Goal: Task Accomplishment & Management: Manage account settings

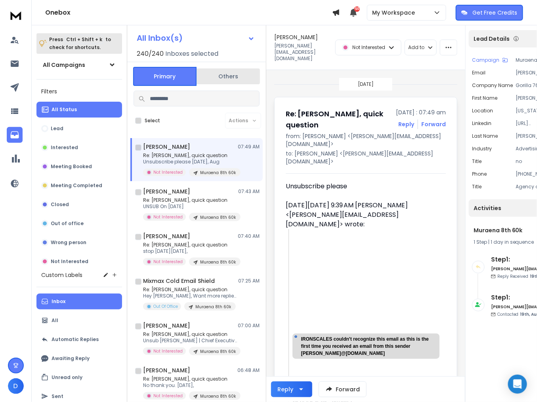
click at [357, 258] on div "IRONSCALES couldn't recognize this email as this is the first time you received…" at bounding box center [365, 323] width 147 height 130
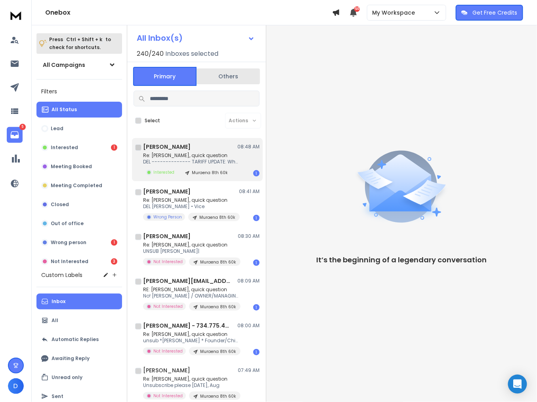
click at [186, 151] on div "Jacqueline Mestman 08:48 AM Re: Jacqueline, quick question DEL -------------- T…" at bounding box center [201, 160] width 116 height 34
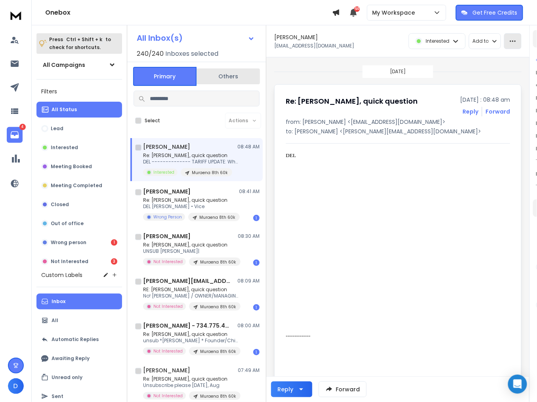
click at [510, 41] on icon "button" at bounding box center [513, 40] width 6 height 1
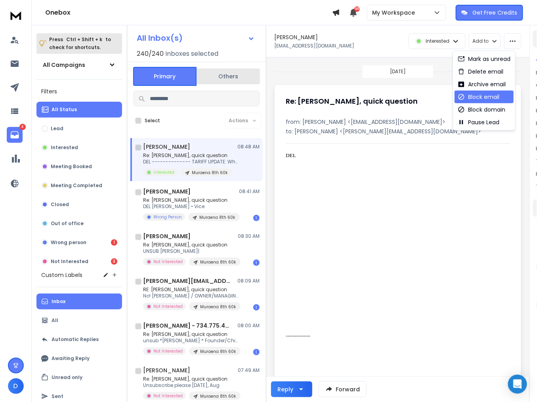
click at [480, 95] on div "Block email" at bounding box center [478, 97] width 42 height 8
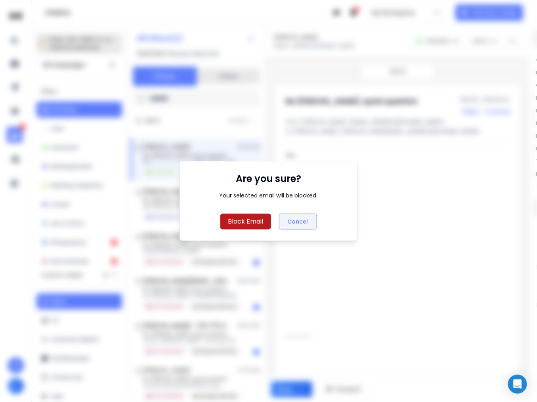
click at [257, 219] on button "Block Email" at bounding box center [245, 222] width 51 height 16
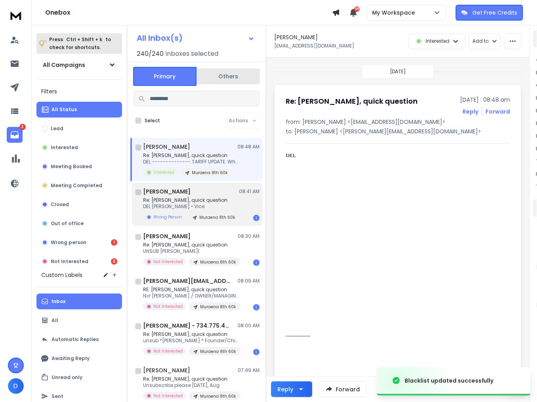
click at [218, 199] on p "Re: [PERSON_NAME], quick question" at bounding box center [190, 200] width 95 height 6
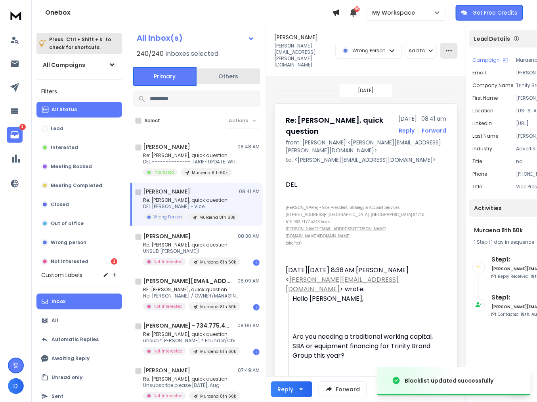
click at [452, 47] on icon "button" at bounding box center [448, 50] width 7 height 7
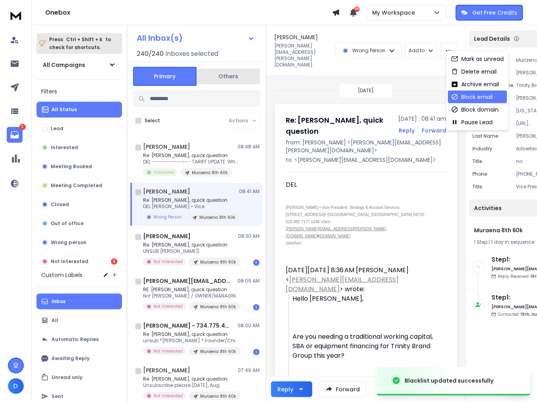
click at [479, 96] on div "Block email" at bounding box center [472, 97] width 42 height 8
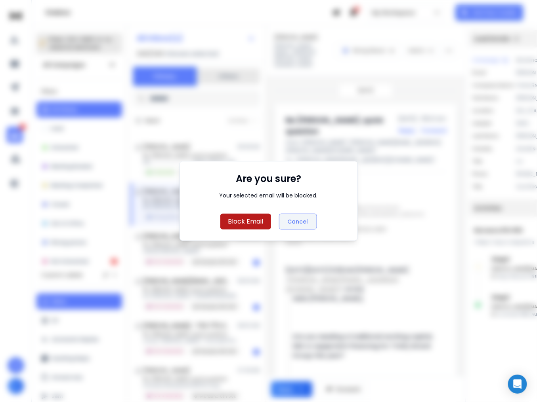
click at [238, 222] on button "Block Email" at bounding box center [245, 222] width 51 height 16
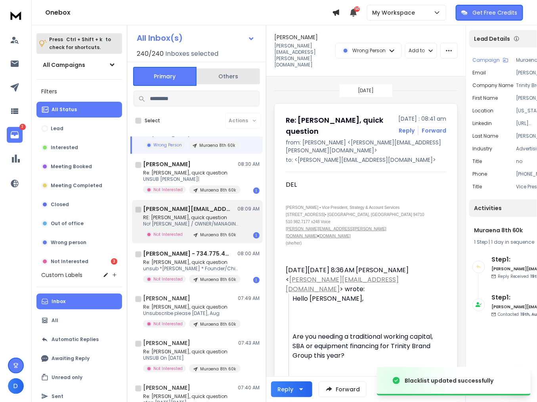
scroll to position [88, 0]
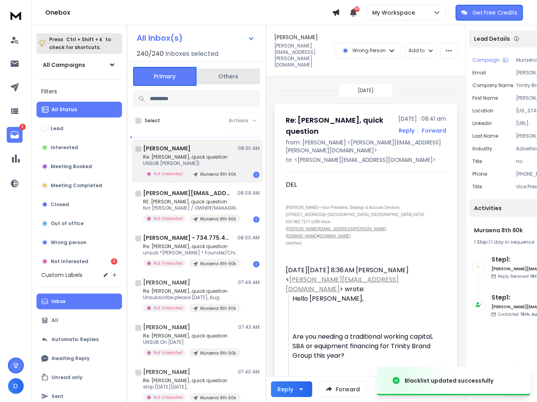
click at [228, 156] on p "Re: [PERSON_NAME], quick question" at bounding box center [190, 157] width 95 height 6
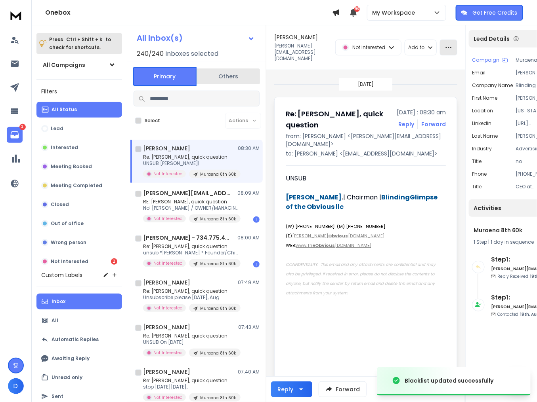
click at [452, 44] on icon "button" at bounding box center [448, 47] width 7 height 7
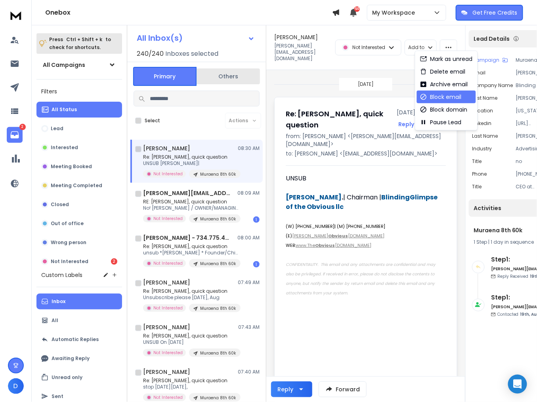
click at [446, 96] on div "Block email" at bounding box center [441, 97] width 42 height 8
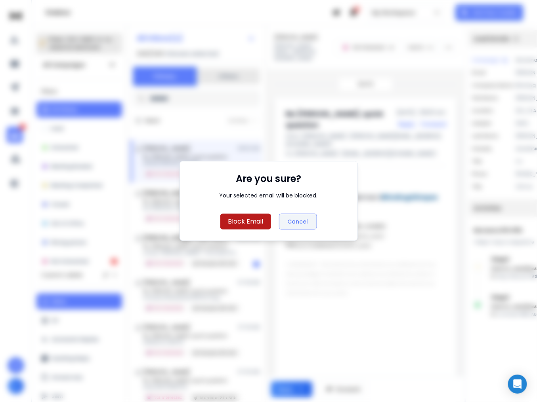
click at [243, 221] on button "Block Email" at bounding box center [245, 222] width 51 height 16
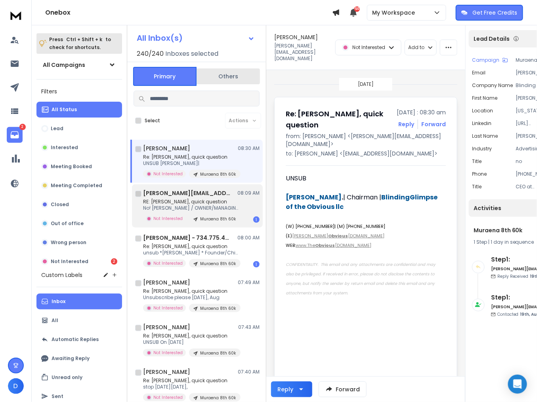
click at [206, 207] on p "No! [PERSON_NAME] / OWNER/MANAGING" at bounding box center [190, 208] width 95 height 6
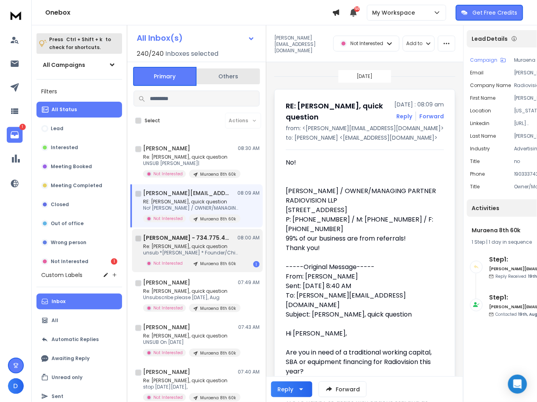
click at [200, 242] on h1 "[PERSON_NAME] - 734.775.4487" at bounding box center [186, 238] width 87 height 8
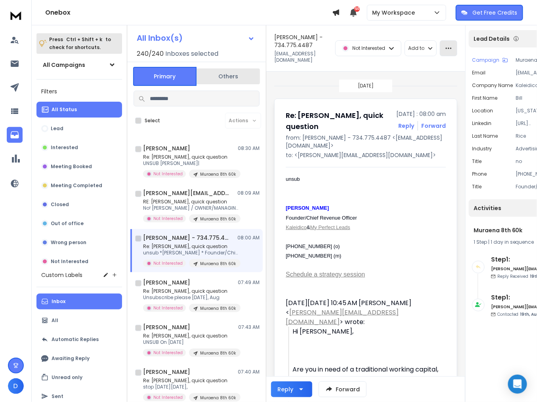
click at [457, 45] on button "button" at bounding box center [448, 48] width 17 height 16
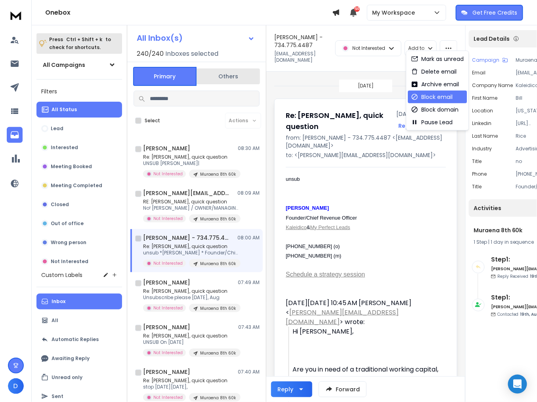
click at [438, 93] on div "Block email" at bounding box center [432, 97] width 42 height 8
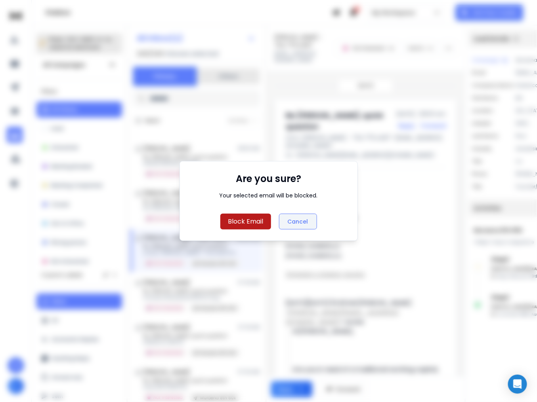
click at [250, 221] on button "Block Email" at bounding box center [245, 222] width 51 height 16
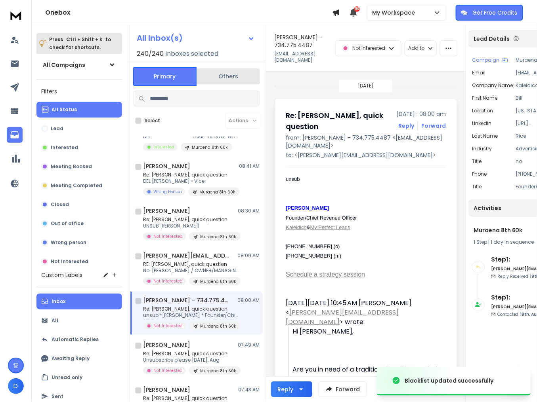
scroll to position [0, 0]
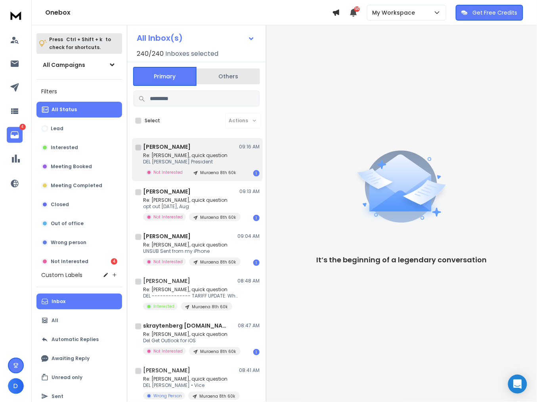
click at [156, 152] on p "Re: [PERSON_NAME], quick question" at bounding box center [190, 155] width 95 height 6
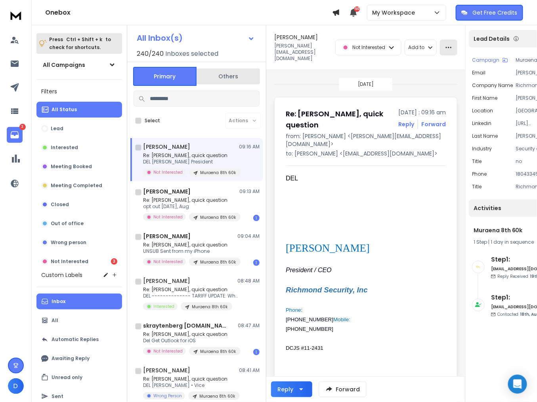
click at [452, 44] on icon "button" at bounding box center [448, 47] width 7 height 7
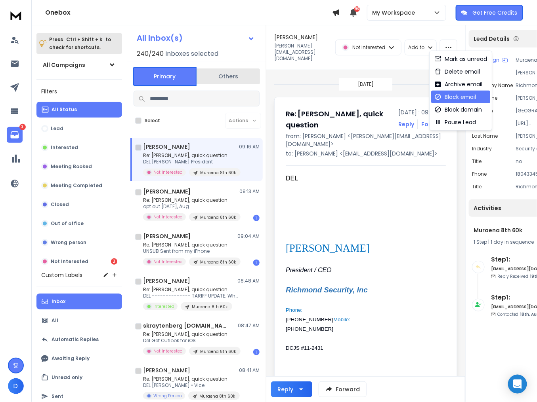
click at [458, 94] on div "Block email" at bounding box center [455, 97] width 42 height 8
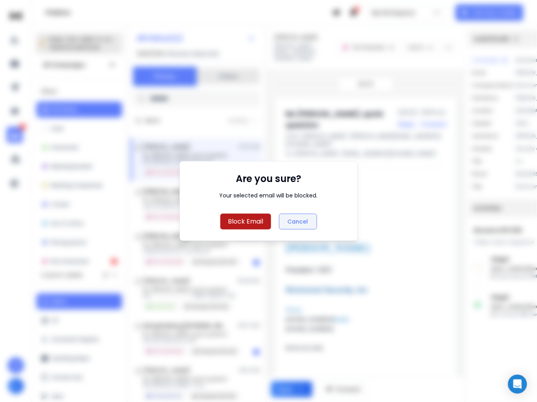
click at [251, 220] on button "Block Email" at bounding box center [245, 222] width 51 height 16
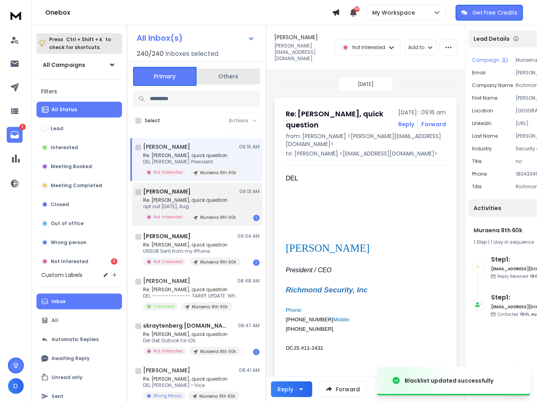
drag, startPoint x: 173, startPoint y: 191, endPoint x: 179, endPoint y: 190, distance: 6.4
click at [173, 191] on div "[PERSON_NAME] 09:13 AM" at bounding box center [201, 192] width 116 height 8
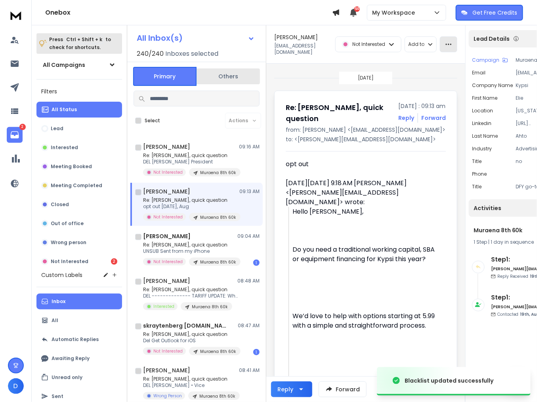
click at [452, 44] on icon "button" at bounding box center [448, 44] width 7 height 7
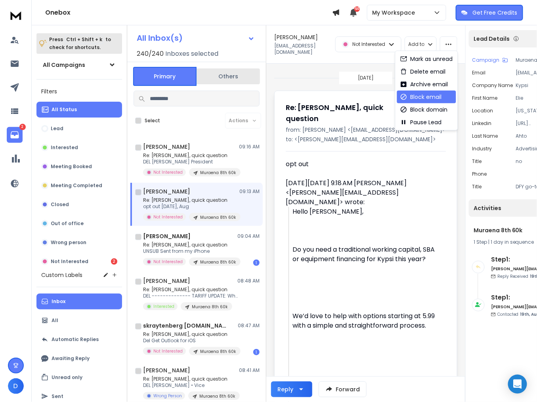
click at [428, 93] on div "Block email" at bounding box center [421, 97] width 42 height 8
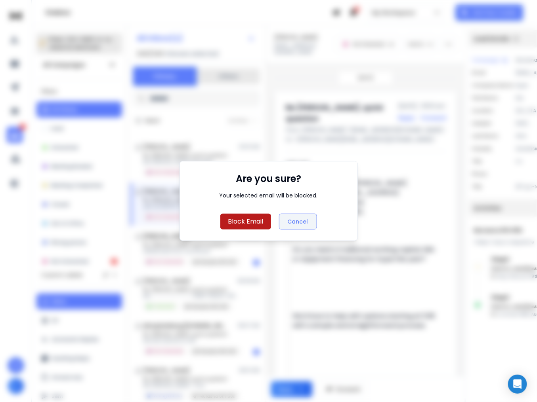
drag, startPoint x: 252, startPoint y: 222, endPoint x: 247, endPoint y: 220, distance: 5.0
click at [252, 222] on button "Block Email" at bounding box center [245, 222] width 51 height 16
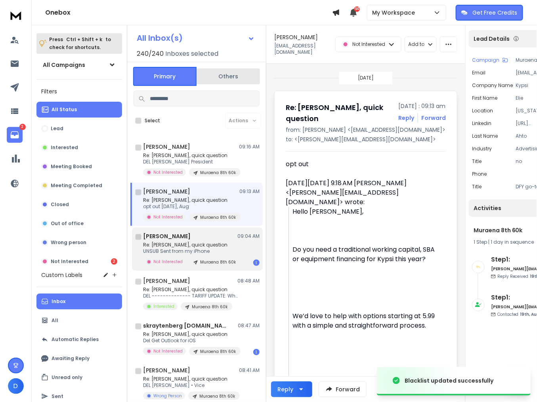
click at [171, 244] on p "Re: [PERSON_NAME], quick question" at bounding box center [190, 245] width 95 height 6
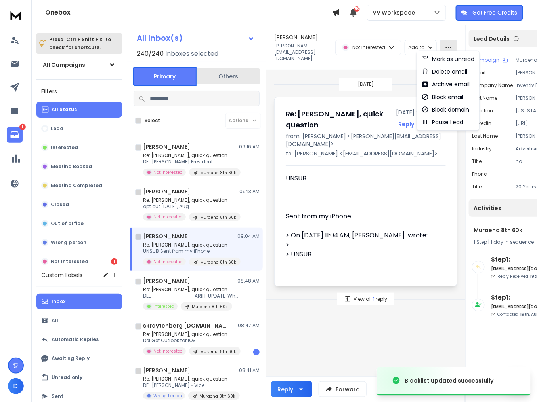
click at [452, 44] on icon "button" at bounding box center [448, 47] width 7 height 7
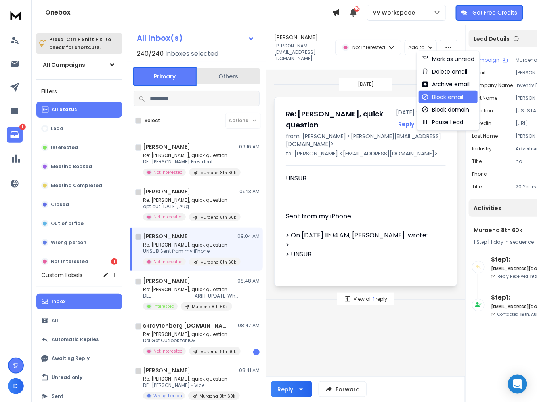
click at [449, 96] on div "Block email" at bounding box center [442, 97] width 42 height 8
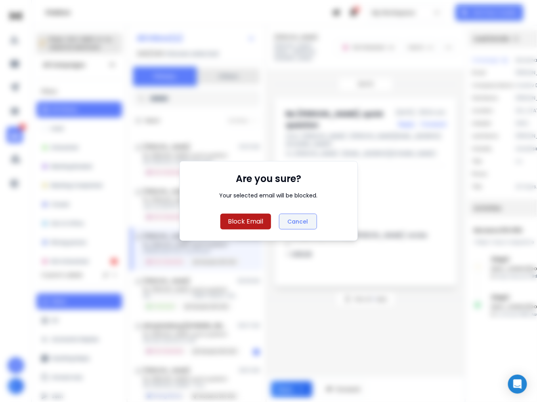
click at [247, 221] on button "Block Email" at bounding box center [245, 222] width 51 height 16
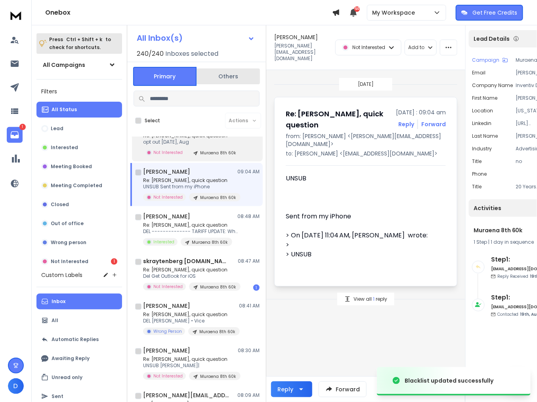
scroll to position [88, 0]
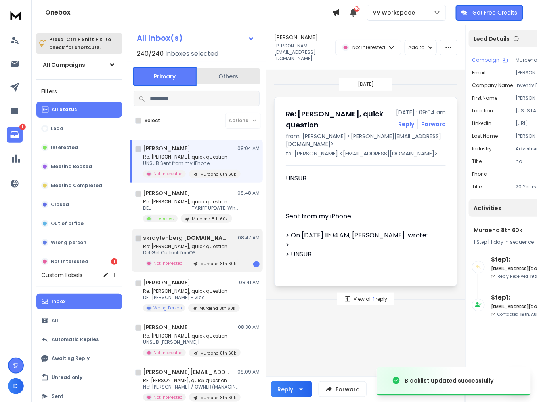
click at [200, 240] on h1 "skraytenberg [DOMAIN_NAME]" at bounding box center [186, 238] width 87 height 8
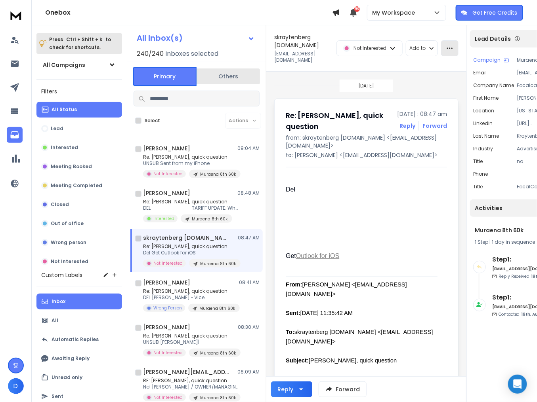
click at [453, 45] on icon "button" at bounding box center [449, 48] width 7 height 7
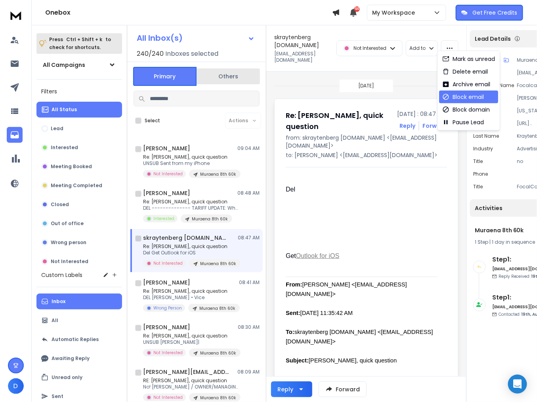
click at [470, 95] on div "Block email" at bounding box center [463, 97] width 42 height 8
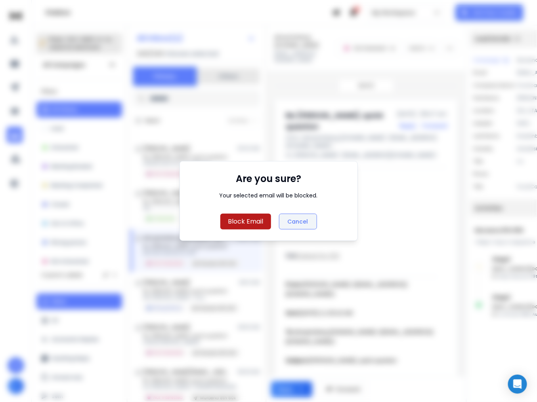
click at [244, 222] on button "Block Email" at bounding box center [245, 222] width 51 height 16
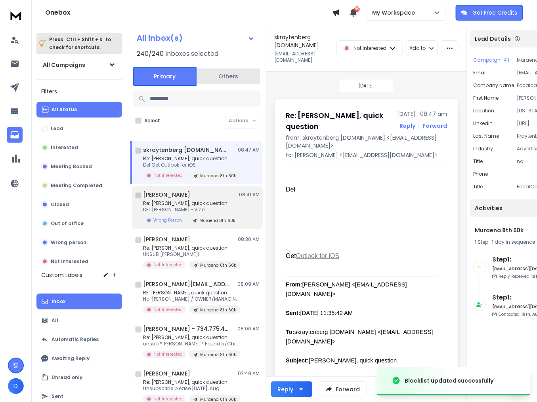
scroll to position [220, 0]
